Goal: Navigation & Orientation: Find specific page/section

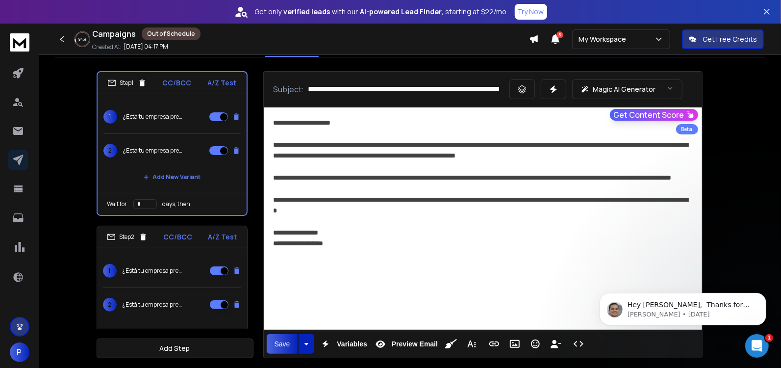
scroll to position [52, 0]
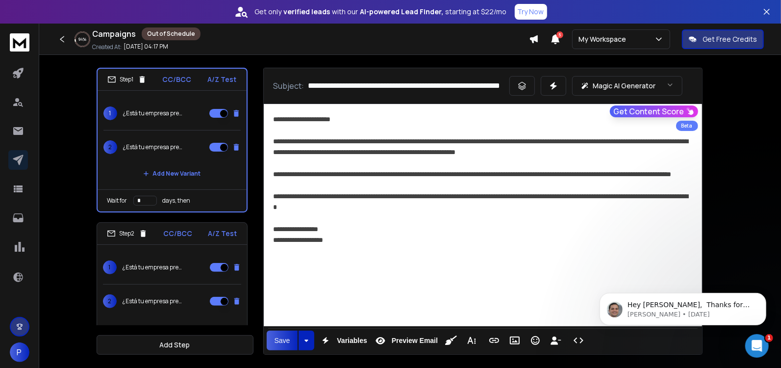
click at [412, 213] on div "**********" at bounding box center [483, 202] width 419 height 22
click at [455, 224] on div at bounding box center [483, 218] width 419 height 11
click at [140, 148] on p "¿Está tu empresa preparada para gestionar situaciones difíciles?" at bounding box center [154, 147] width 63 height 8
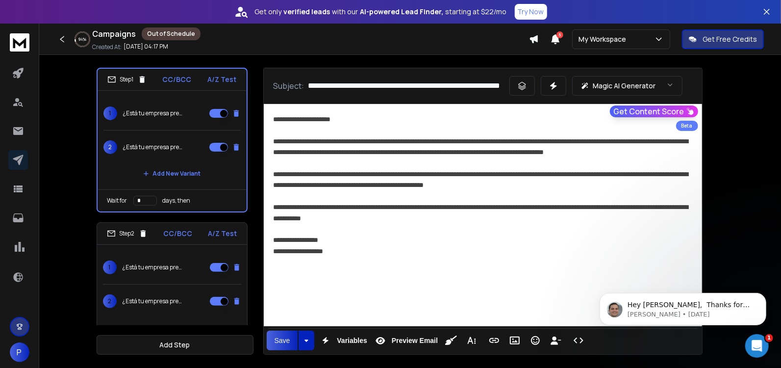
click at [353, 202] on div at bounding box center [483, 196] width 419 height 11
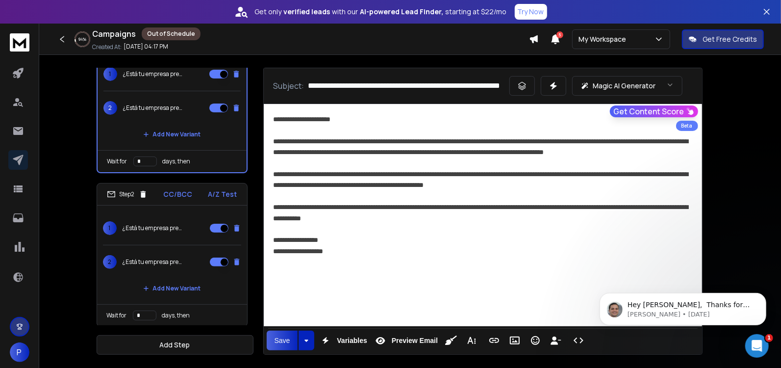
scroll to position [52, 0]
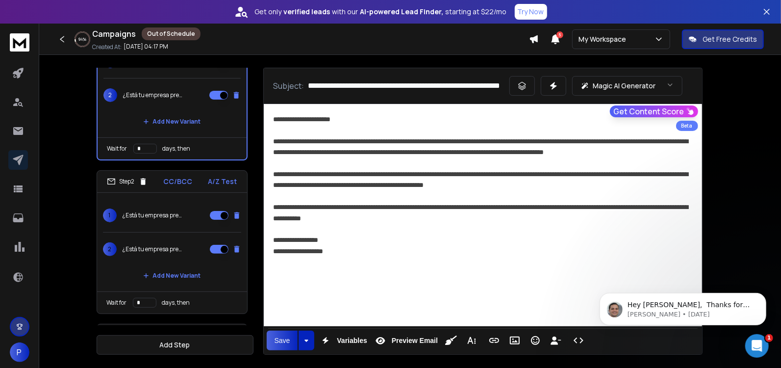
click at [157, 213] on p "¿Está tu empresa preparada para gestionar situaciones difíciles?" at bounding box center [154, 215] width 63 height 8
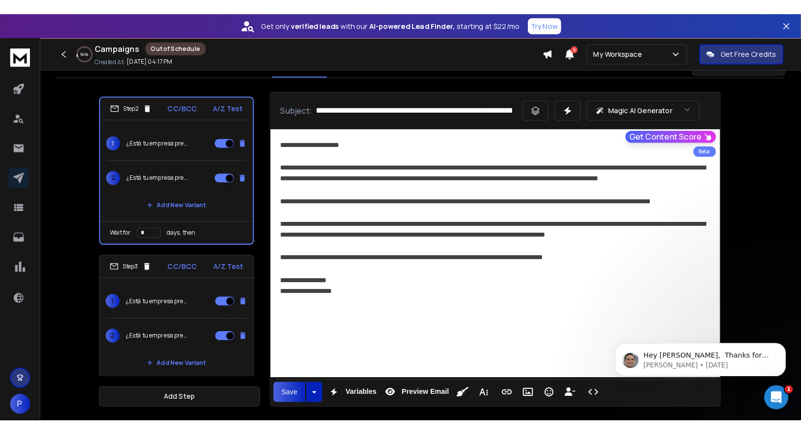
scroll to position [0, 0]
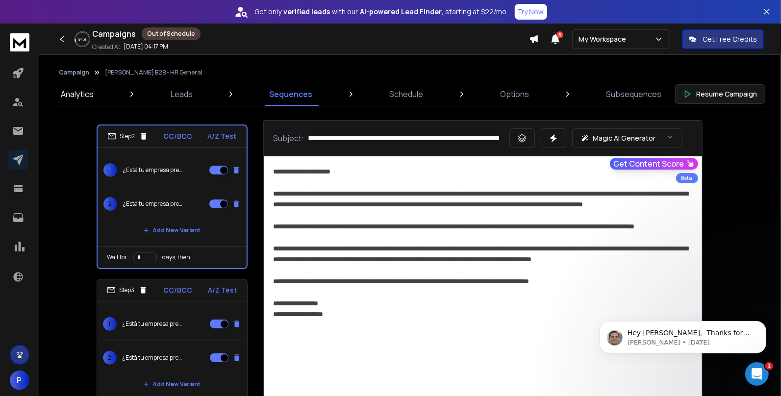
click at [90, 92] on p "Analytics" at bounding box center [77, 94] width 33 height 12
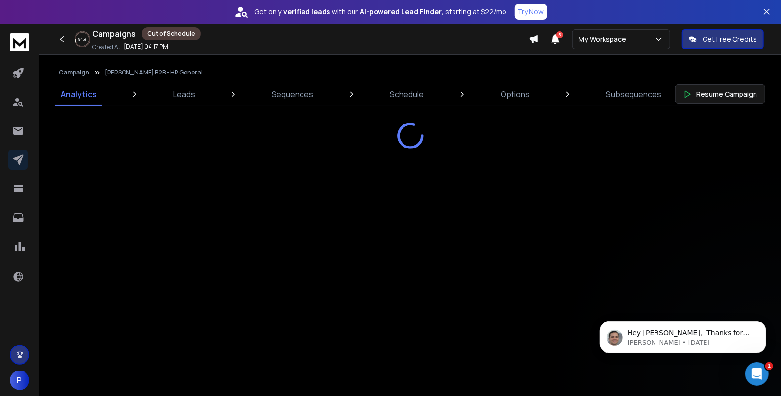
click at [211, 99] on div "Analytics Leads Sequences Schedule Options Subsequences" at bounding box center [361, 94] width 612 height 24
click at [193, 94] on p "Leads" at bounding box center [184, 94] width 22 height 12
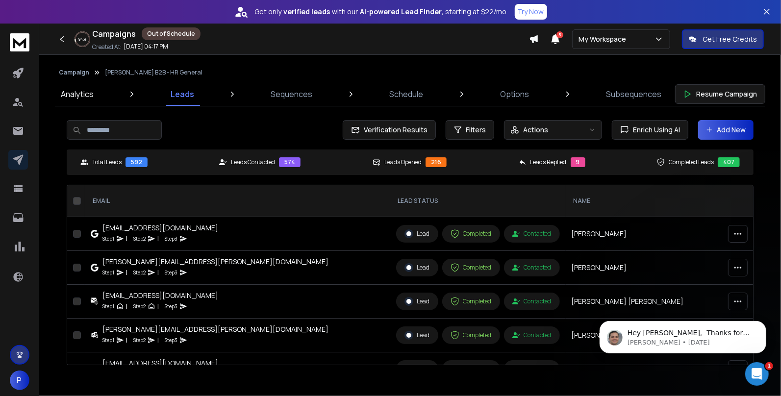
click at [87, 92] on p "Analytics" at bounding box center [77, 94] width 33 height 12
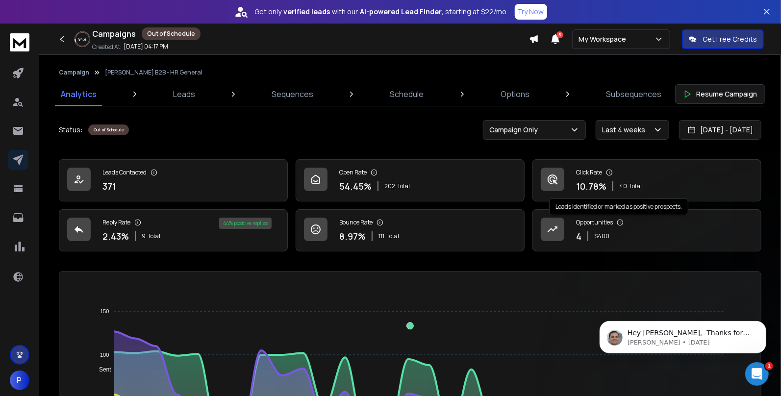
click at [622, 222] on icon at bounding box center [620, 222] width 7 height 7
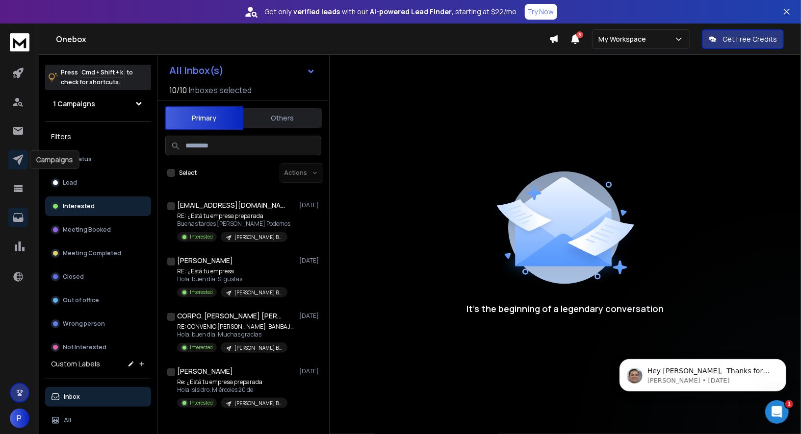
click at [17, 162] on icon at bounding box center [18, 160] width 12 height 12
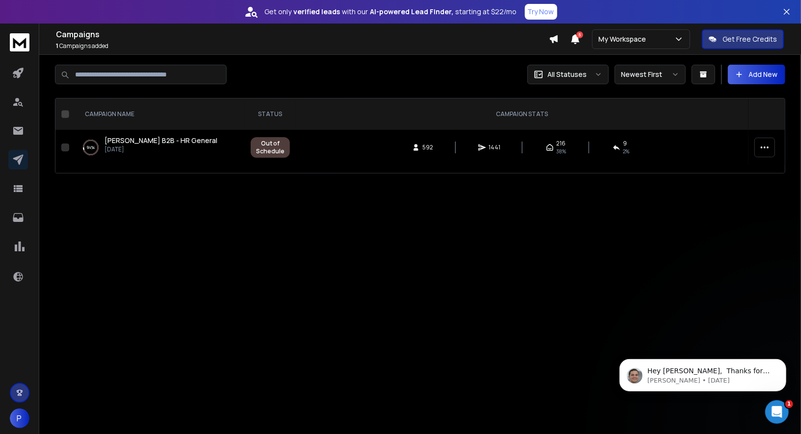
click at [163, 140] on span "[PERSON_NAME] B2B - HR General" at bounding box center [160, 140] width 113 height 9
